Goal: Task Accomplishment & Management: Manage account settings

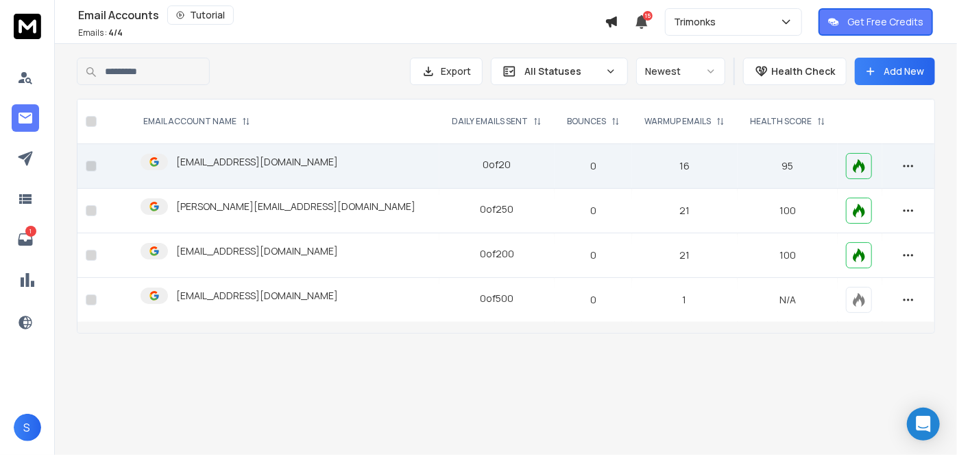
click at [243, 157] on p "[EMAIL_ADDRESS][DOMAIN_NAME]" at bounding box center [257, 162] width 162 height 14
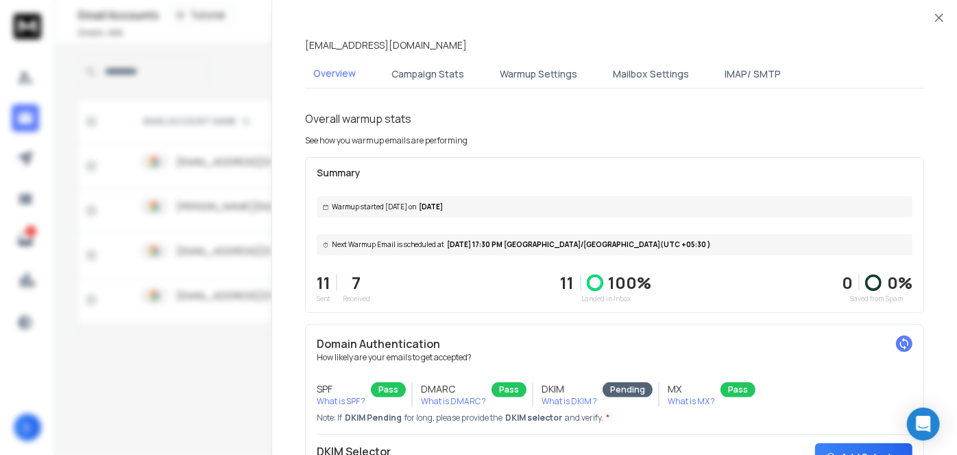
click at [728, 68] on button "IMAP/ SMTP" at bounding box center [753, 74] width 73 height 30
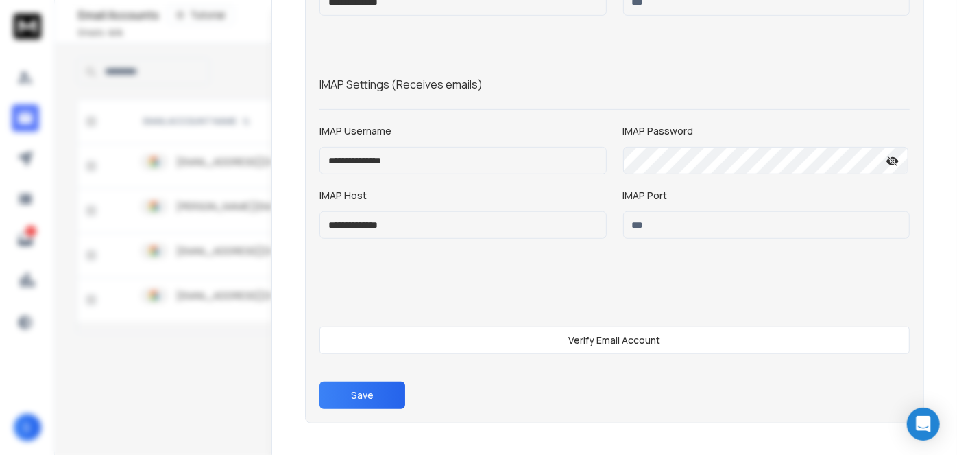
scroll to position [331, 0]
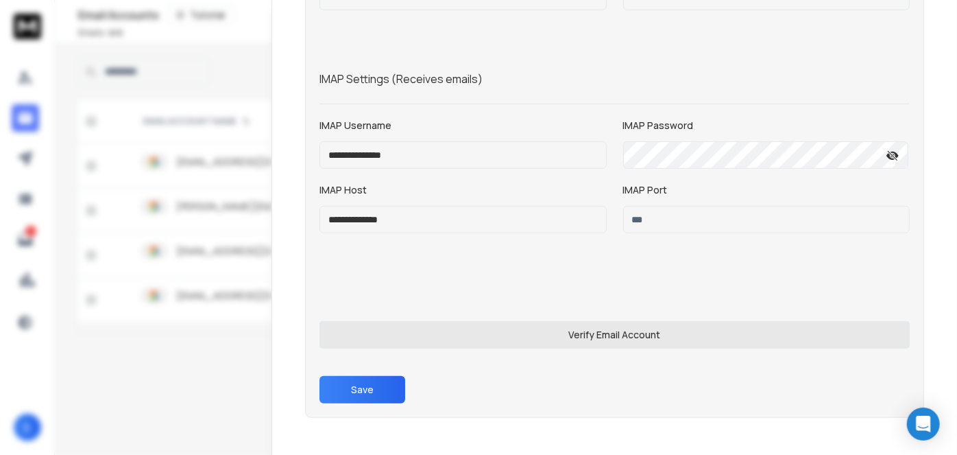
click at [582, 329] on button "Verify Email Account" at bounding box center [615, 334] width 590 height 27
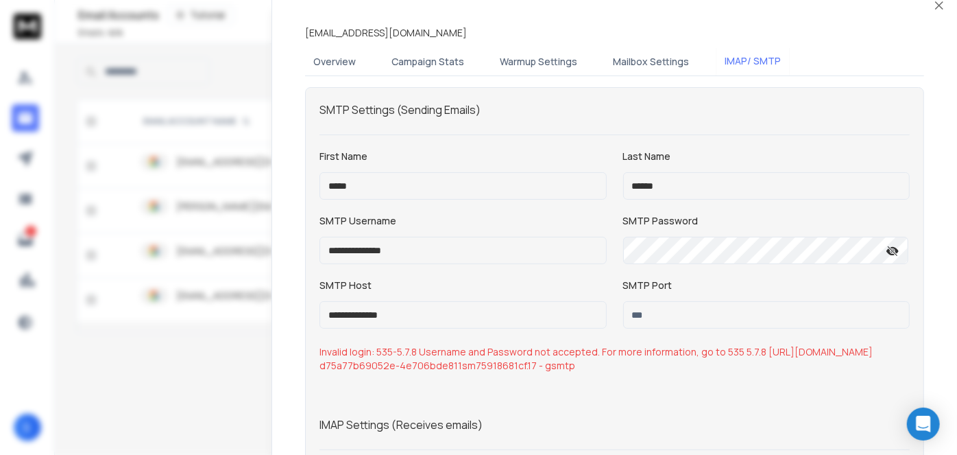
scroll to position [12, 0]
click at [595, 359] on span "Invalid login: 535-5.7.8 Username and Password not accepted. For more informati…" at bounding box center [615, 359] width 590 height 27
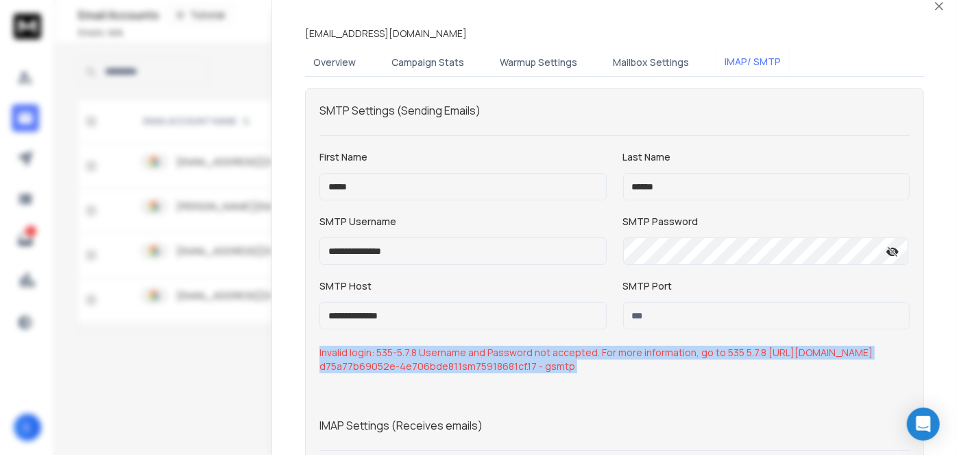
click at [595, 359] on span "Invalid login: 535-5.7.8 Username and Password not accepted. For more informati…" at bounding box center [615, 359] width 590 height 27
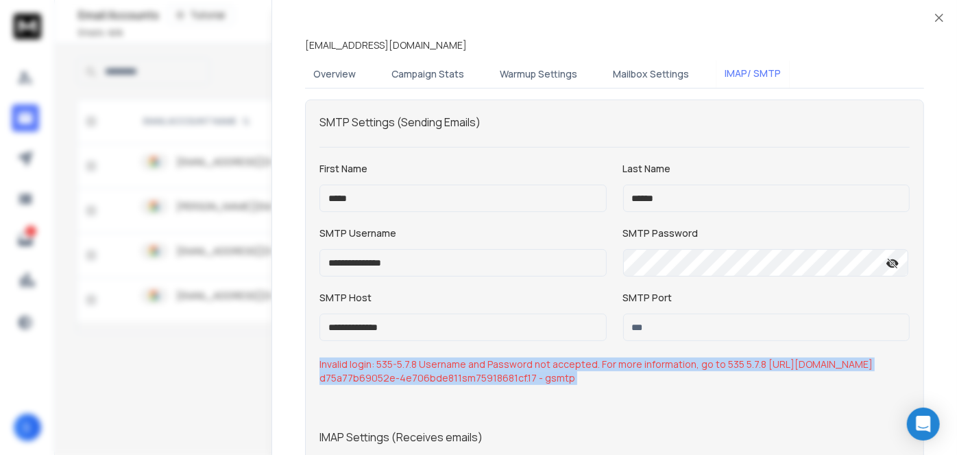
scroll to position [15, 0]
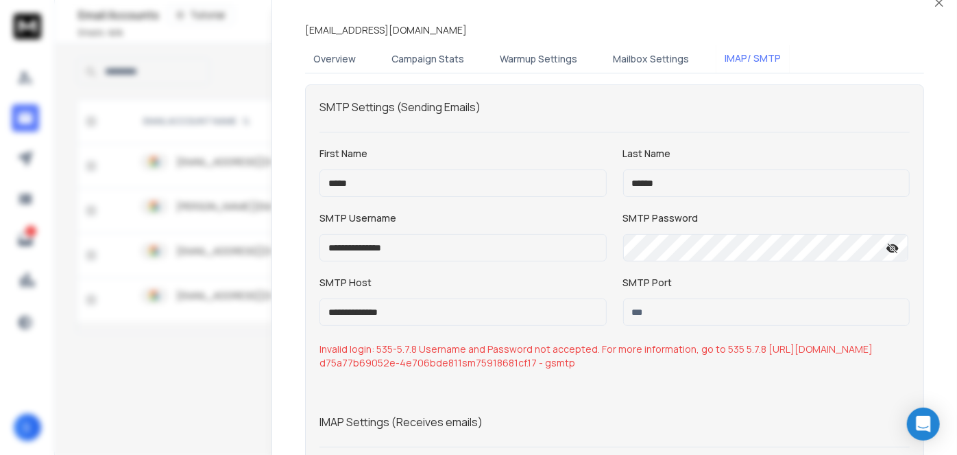
click at [890, 250] on icon at bounding box center [893, 248] width 12 height 12
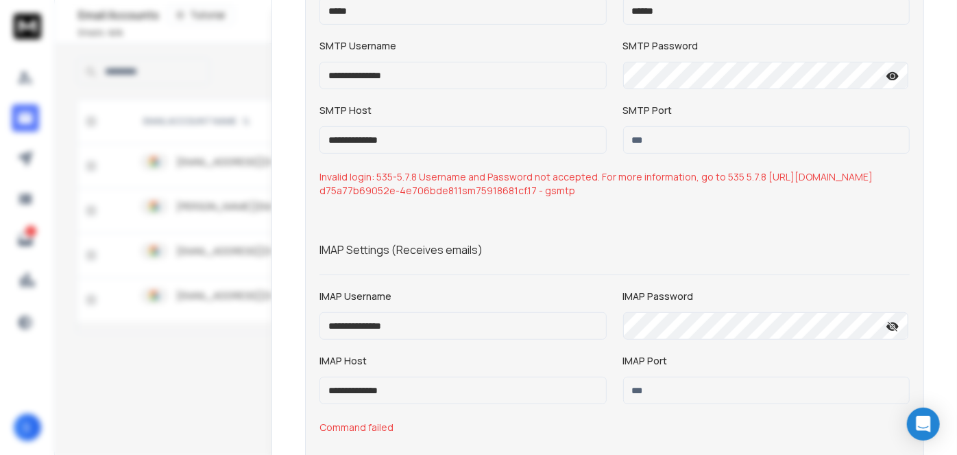
scroll to position [188, 0]
click at [893, 328] on icon at bounding box center [893, 326] width 12 height 12
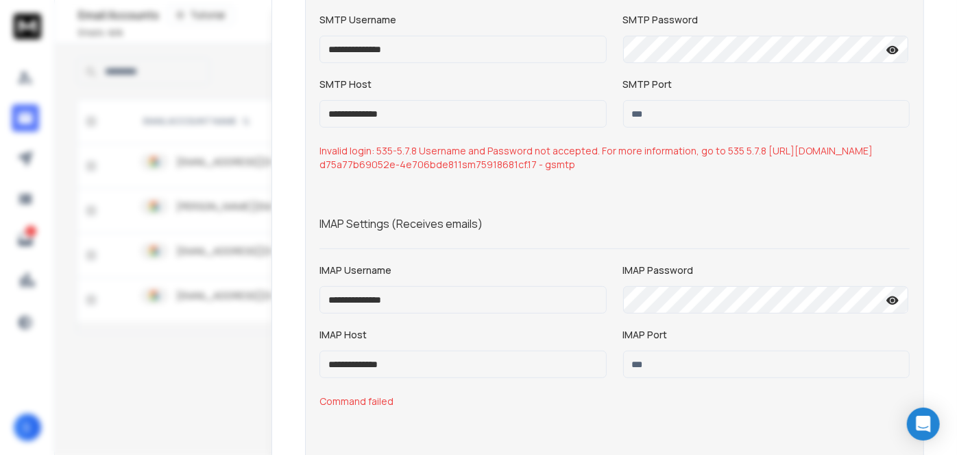
scroll to position [0, 0]
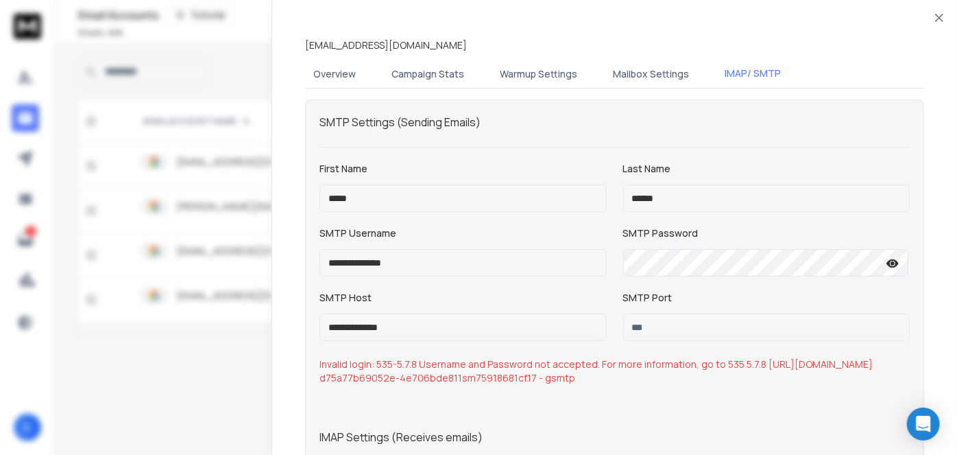
click at [339, 70] on button "Overview" at bounding box center [334, 74] width 59 height 30
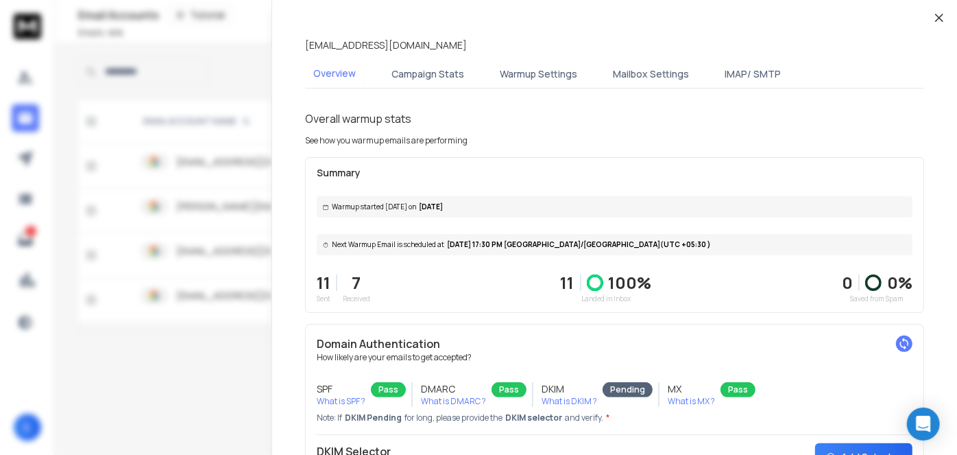
click at [940, 21] on icon "button" at bounding box center [939, 17] width 7 height 7
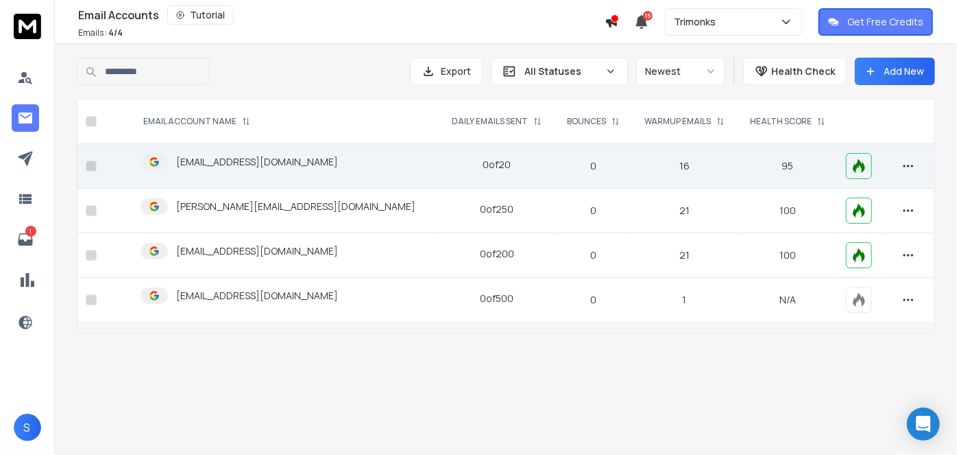
click at [248, 164] on p "shyam@zavara.io" at bounding box center [257, 162] width 162 height 14
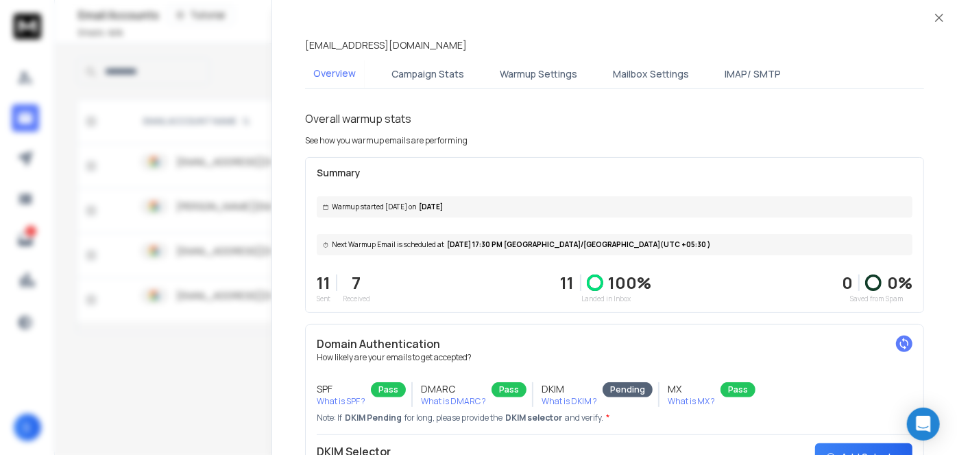
click at [647, 66] on button "Mailbox Settings" at bounding box center [651, 74] width 93 height 30
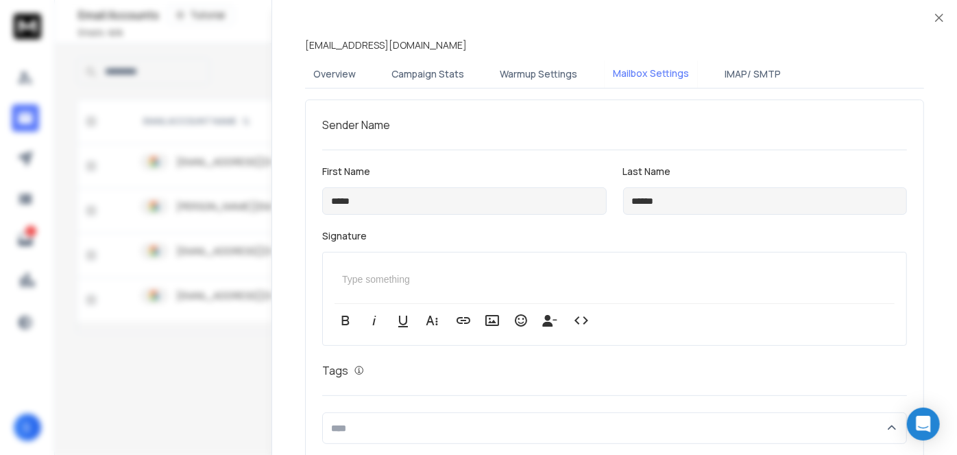
click at [749, 66] on button "IMAP/ SMTP" at bounding box center [753, 74] width 73 height 30
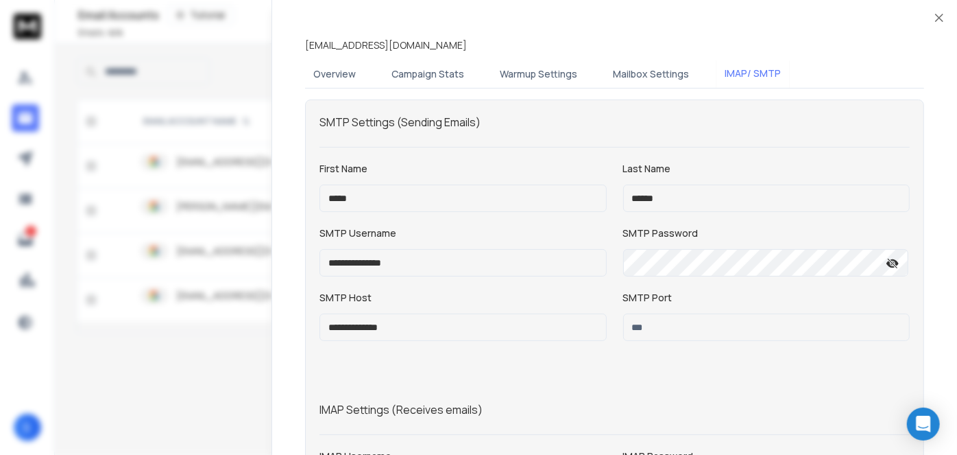
click at [887, 261] on icon at bounding box center [893, 263] width 12 height 12
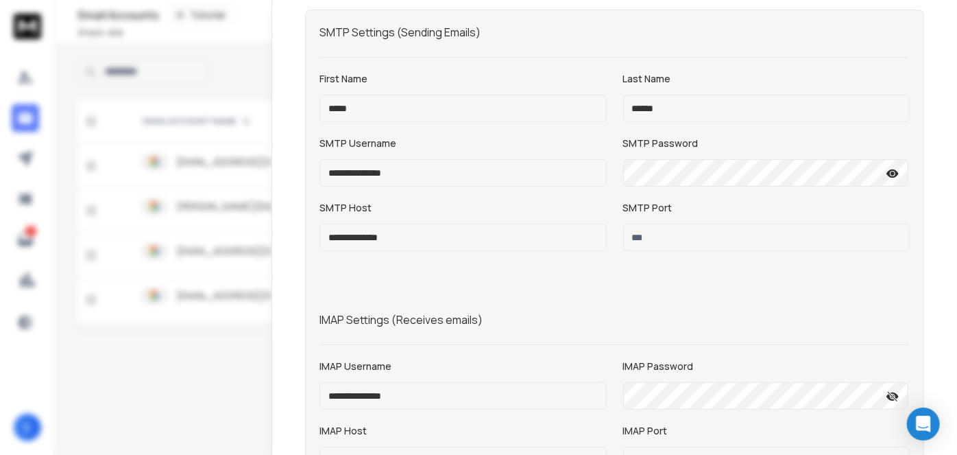
scroll to position [93, 0]
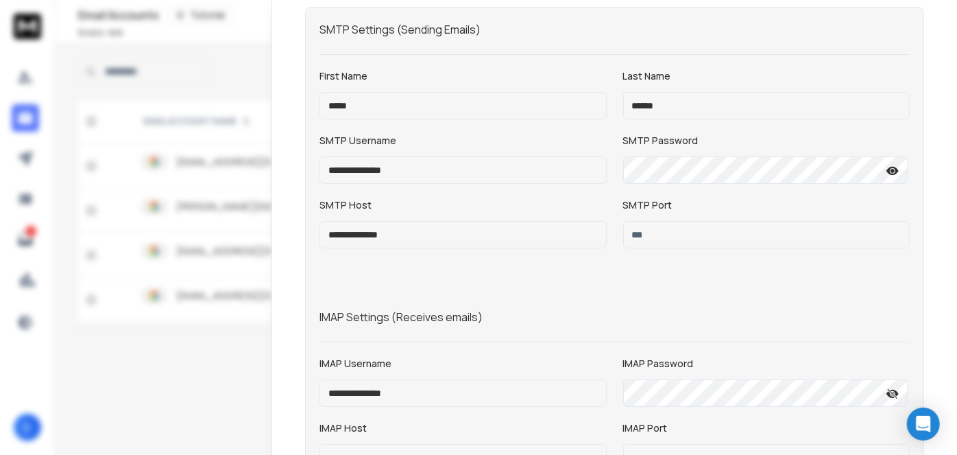
click at [892, 392] on icon at bounding box center [893, 394] width 12 height 8
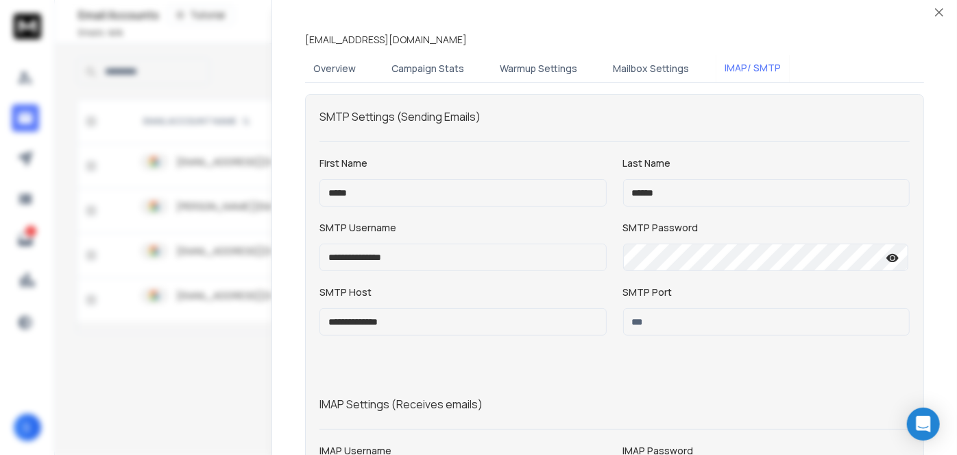
scroll to position [0, 0]
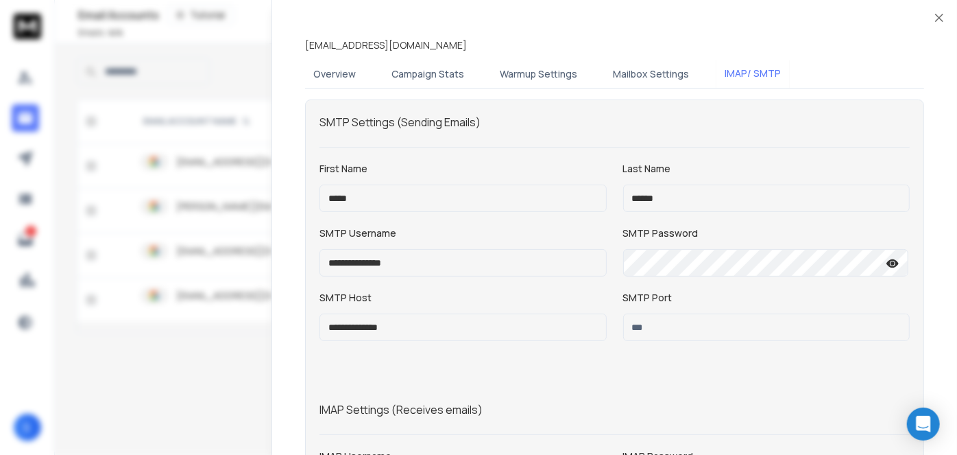
click at [823, 55] on div "**********" at bounding box center [615, 393] width 652 height 754
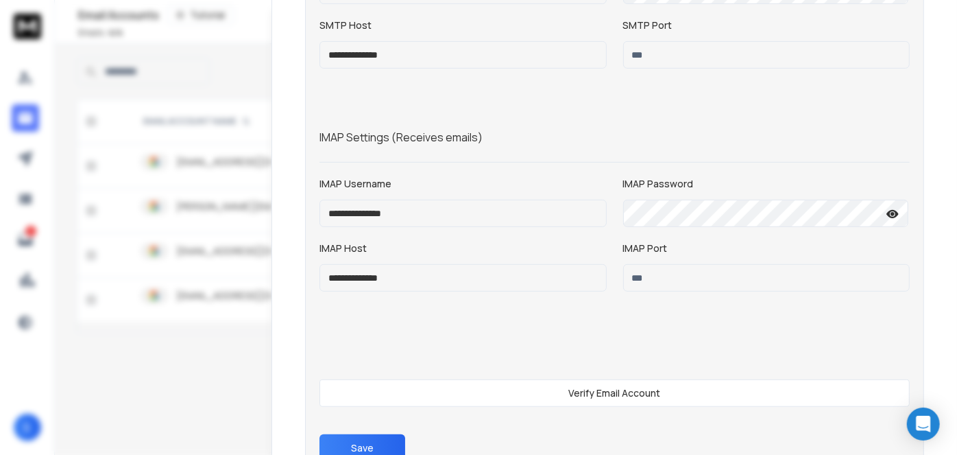
scroll to position [331, 0]
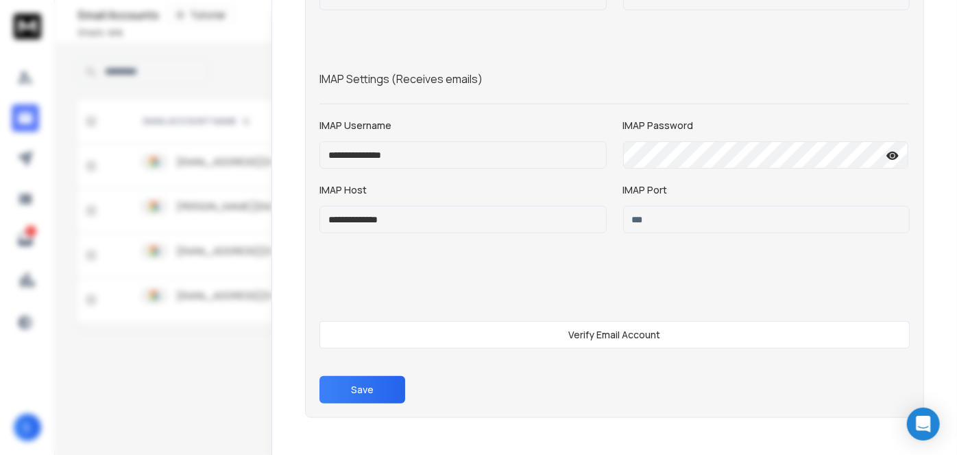
click at [381, 383] on button "Save" at bounding box center [363, 389] width 86 height 27
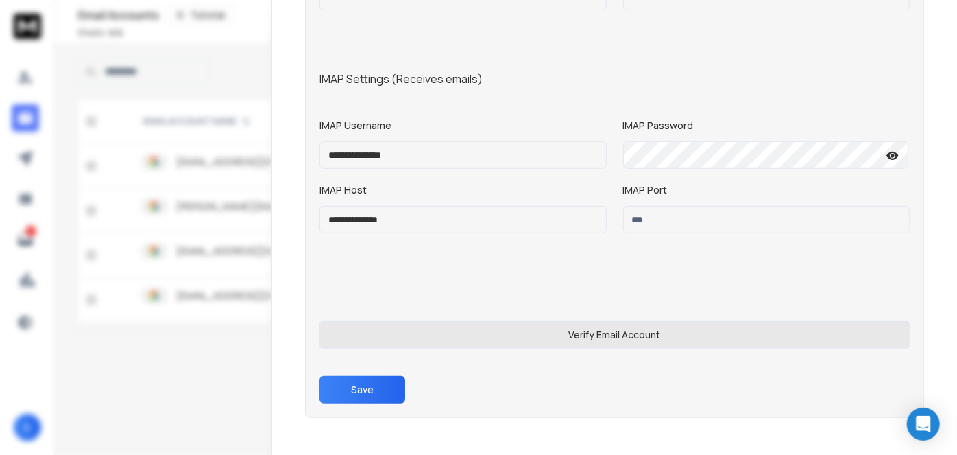
click at [567, 333] on button "Verify Email Account" at bounding box center [615, 334] width 590 height 27
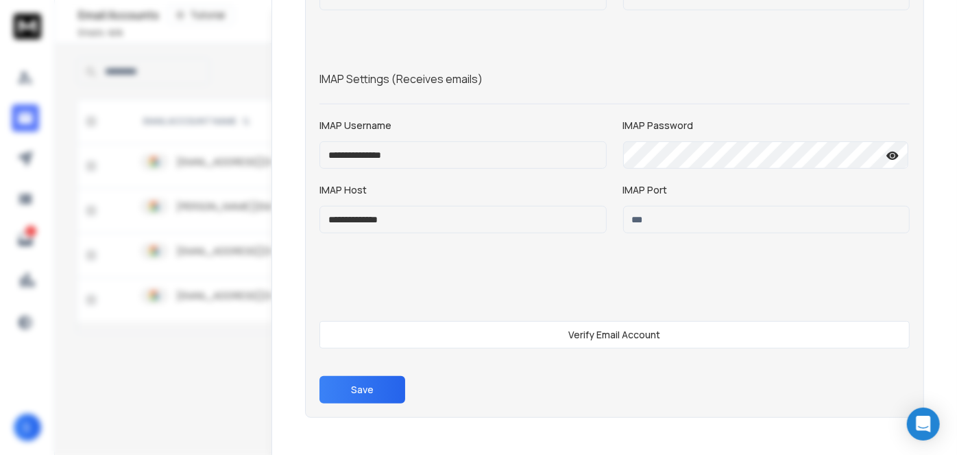
click at [379, 386] on button "Save" at bounding box center [363, 389] width 86 height 27
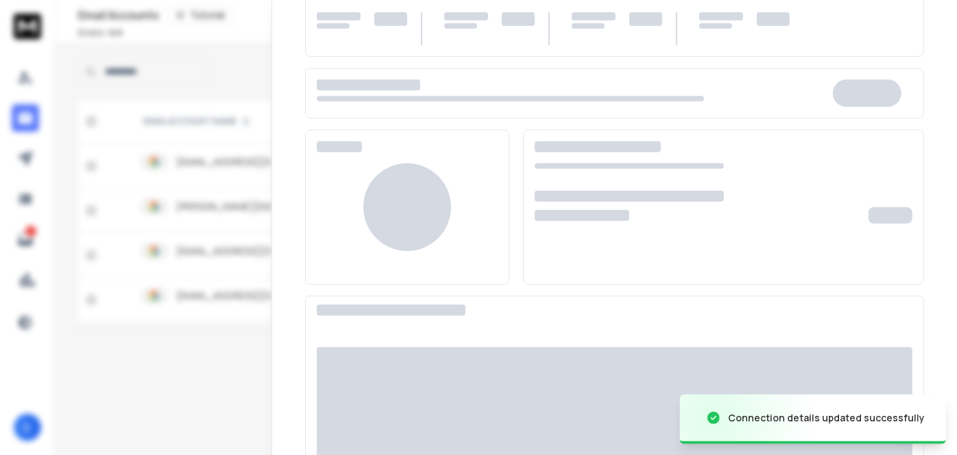
scroll to position [256, 0]
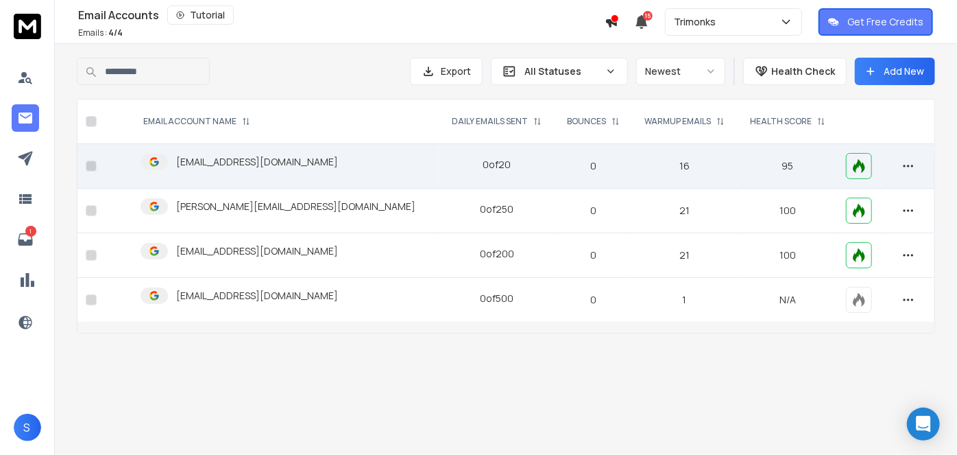
click at [440, 162] on td "0 of 20" at bounding box center [497, 162] width 115 height 36
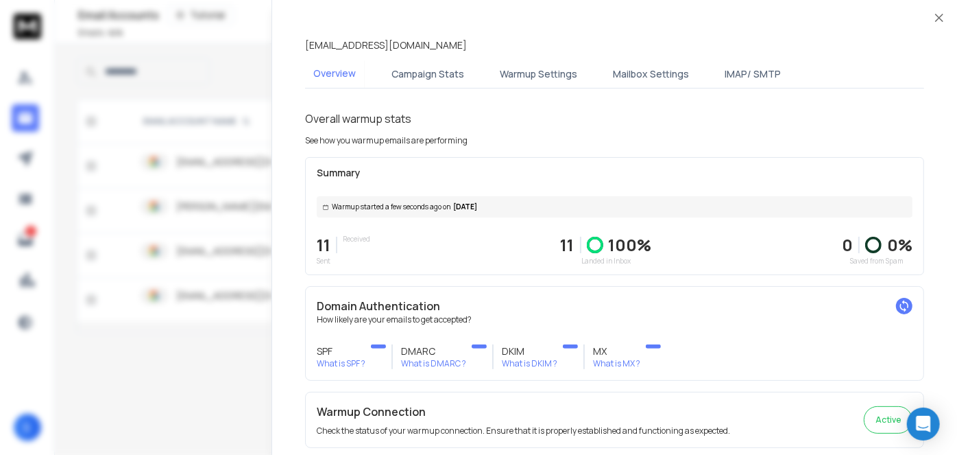
click at [645, 69] on button "Mailbox Settings" at bounding box center [651, 74] width 93 height 30
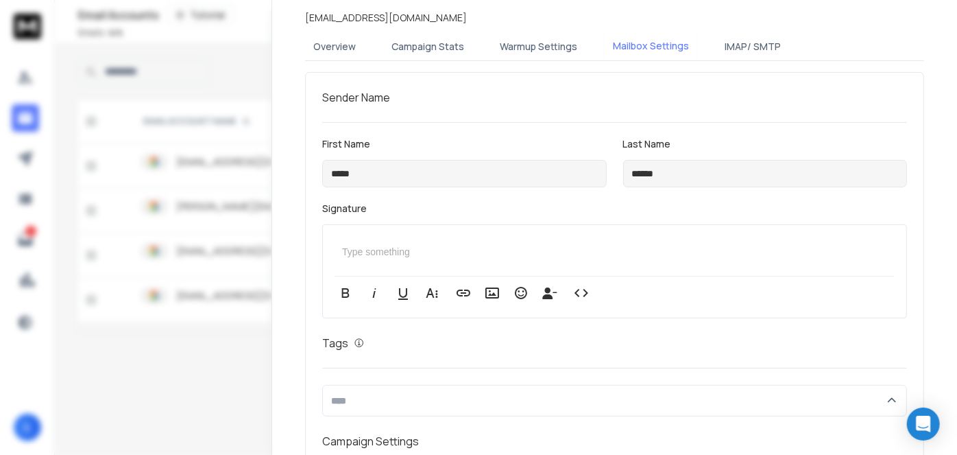
scroll to position [0, 0]
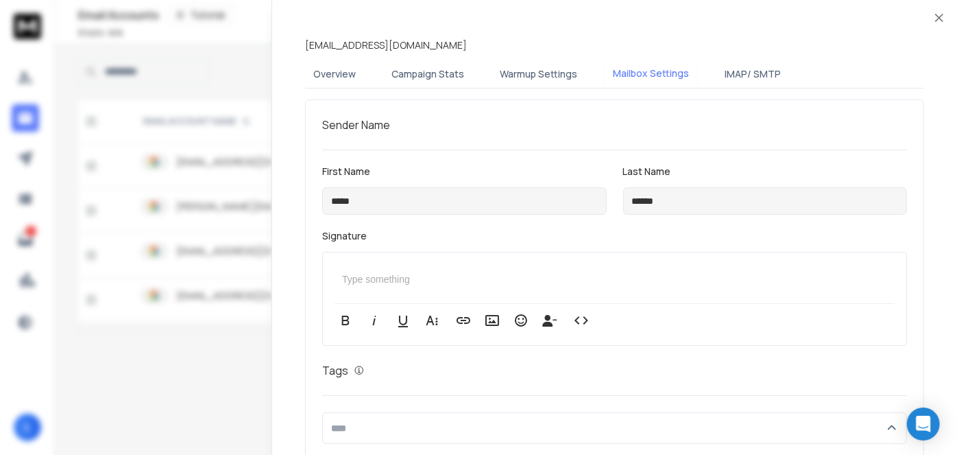
click at [761, 67] on button "IMAP/ SMTP" at bounding box center [753, 74] width 73 height 30
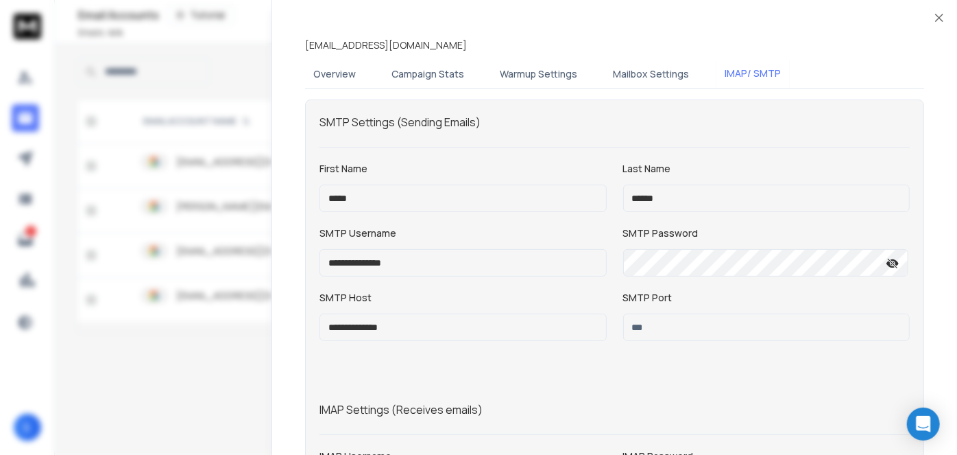
click at [887, 265] on icon at bounding box center [893, 263] width 12 height 12
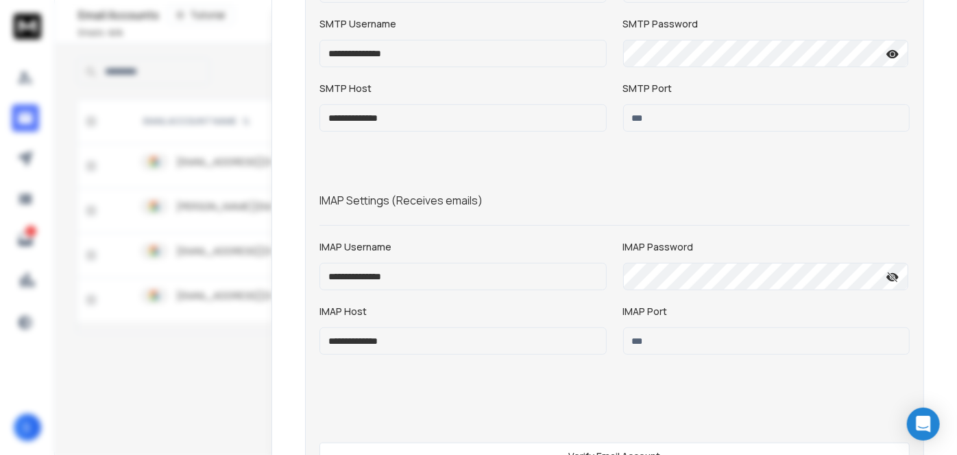
scroll to position [331, 0]
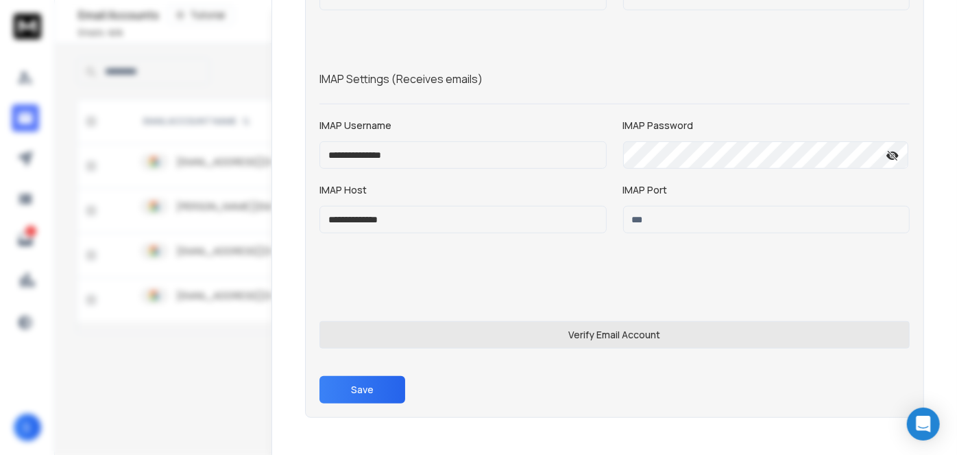
click at [636, 339] on button "Verify Email Account" at bounding box center [615, 334] width 590 height 27
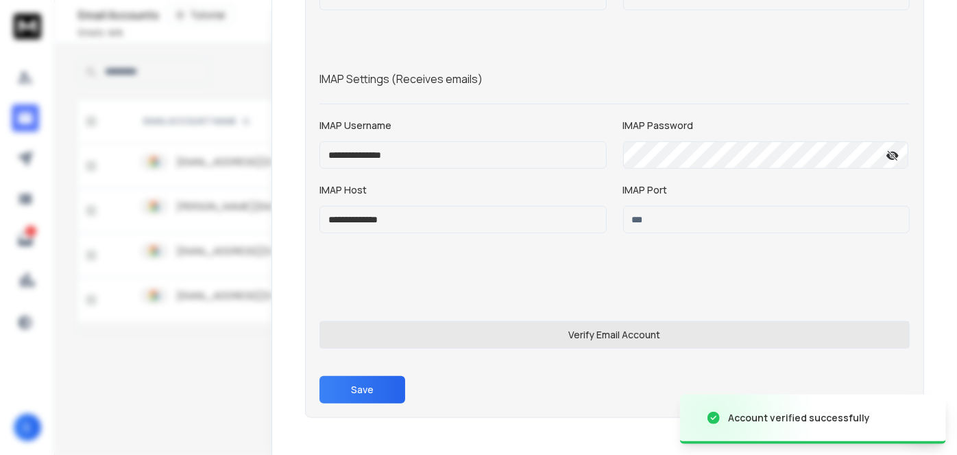
scroll to position [0, 0]
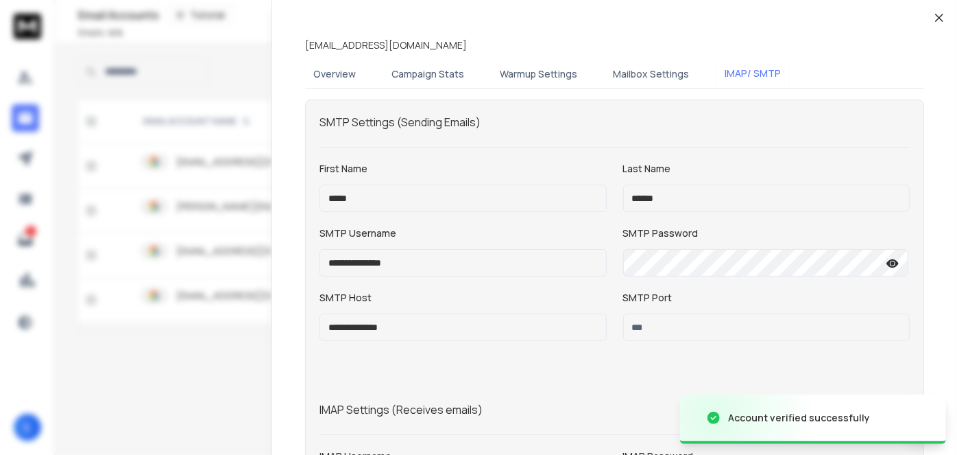
click at [940, 11] on icon "button" at bounding box center [940, 18] width 14 height 14
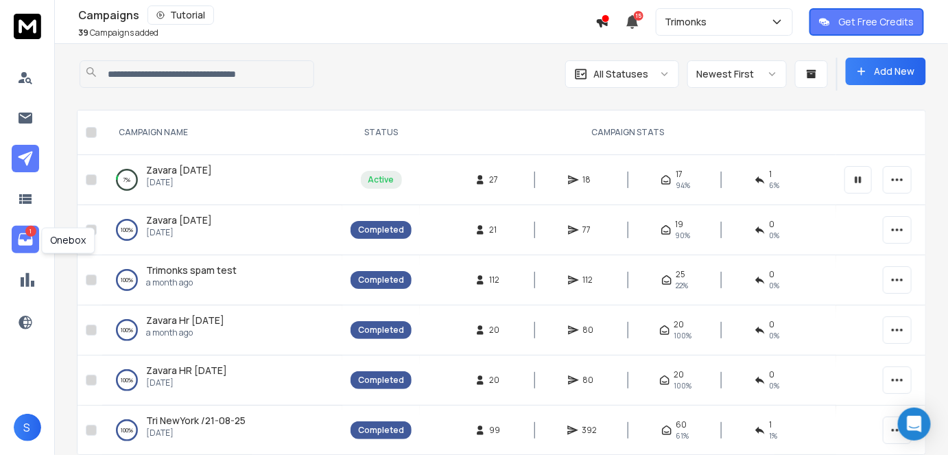
click at [36, 239] on link "1" at bounding box center [25, 239] width 27 height 27
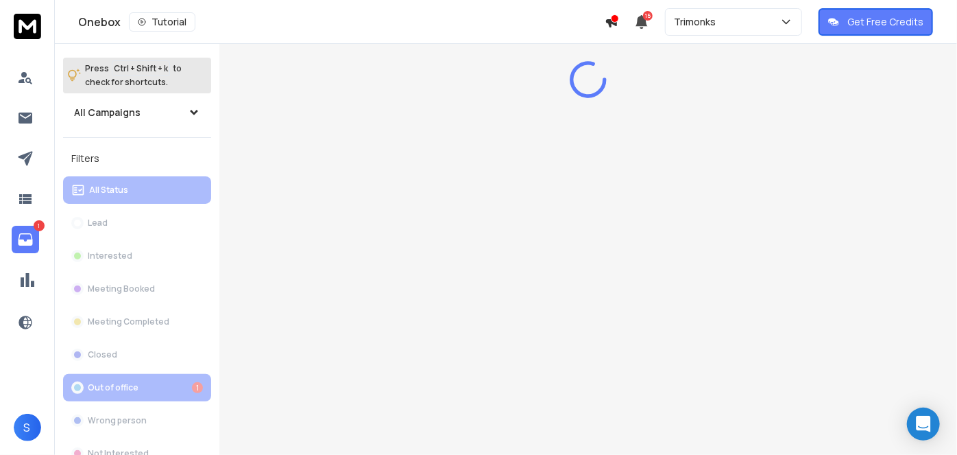
click at [110, 385] on div "All Status Lead Interested Meeting Booked Meeting Completed Closed Out of offic…" at bounding box center [137, 321] width 148 height 291
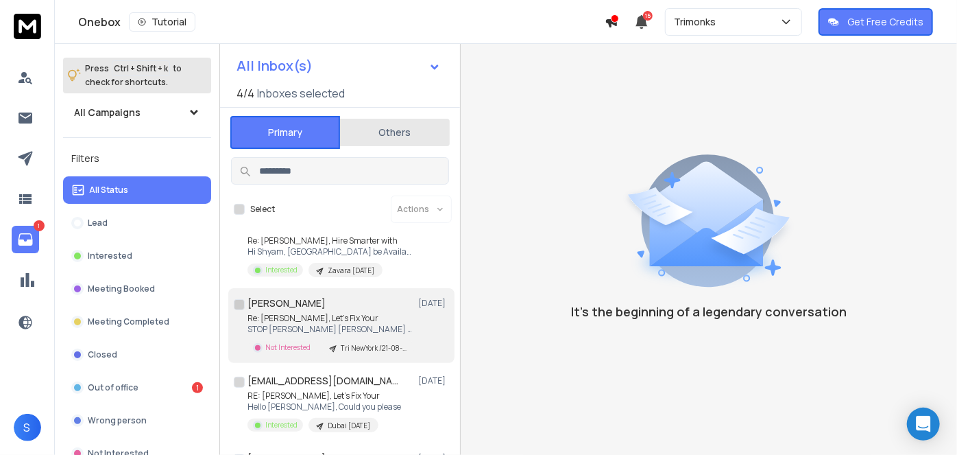
scroll to position [29, 0]
click at [371, 326] on p "STOP Sarah O'Brien Hammond Founder, The Network" at bounding box center [330, 329] width 165 height 11
